Goal: Navigation & Orientation: Find specific page/section

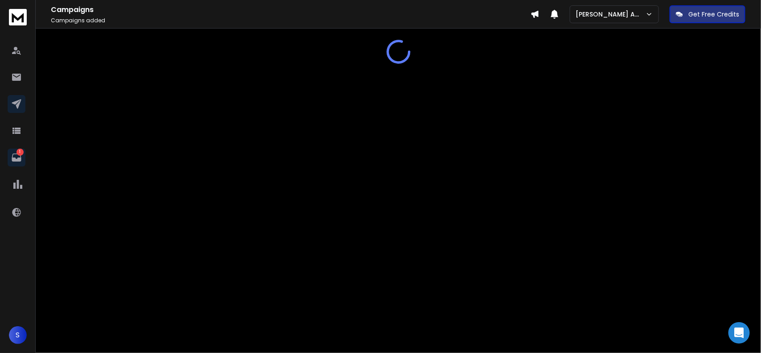
click at [18, 158] on icon at bounding box center [16, 157] width 9 height 8
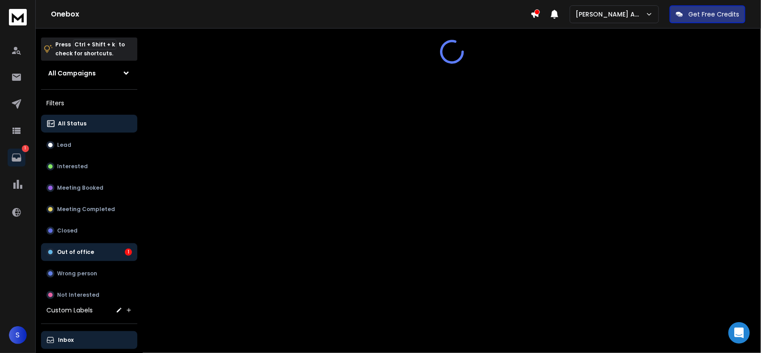
click at [107, 256] on button "Out of office 1" at bounding box center [89, 252] width 96 height 18
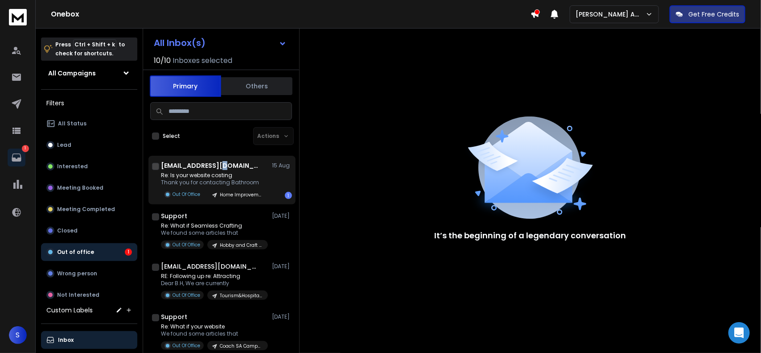
click at [225, 164] on h1 "[EMAIL_ADDRESS][DOMAIN_NAME]" at bounding box center [210, 165] width 98 height 9
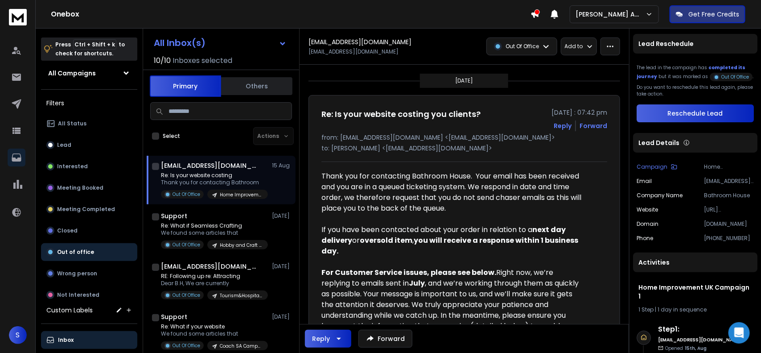
click at [451, 214] on p at bounding box center [451, 219] width 260 height 11
click at [16, 81] on icon at bounding box center [16, 77] width 11 height 11
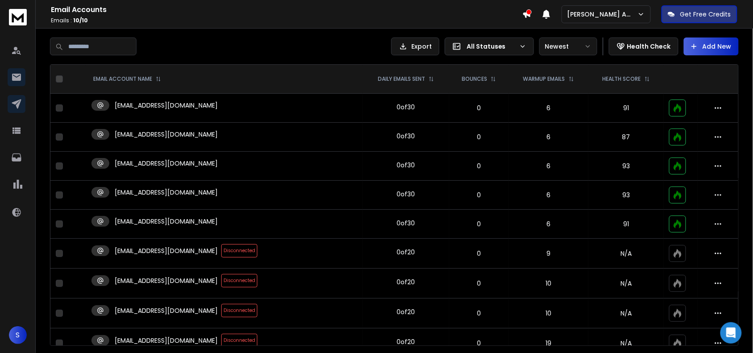
click at [18, 108] on icon at bounding box center [16, 104] width 11 height 11
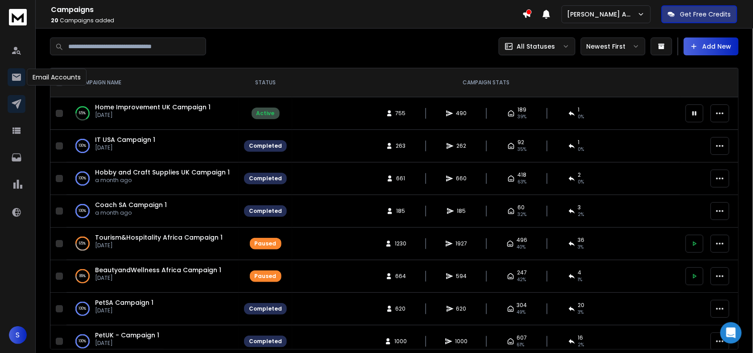
click at [20, 77] on icon at bounding box center [16, 77] width 9 height 7
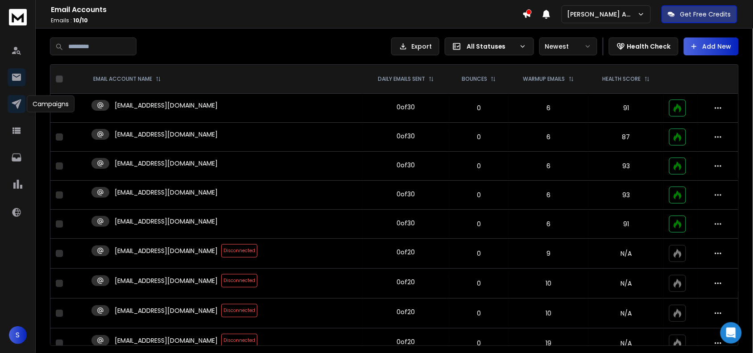
click at [16, 106] on icon at bounding box center [16, 103] width 9 height 9
